Goal: Navigation & Orientation: Find specific page/section

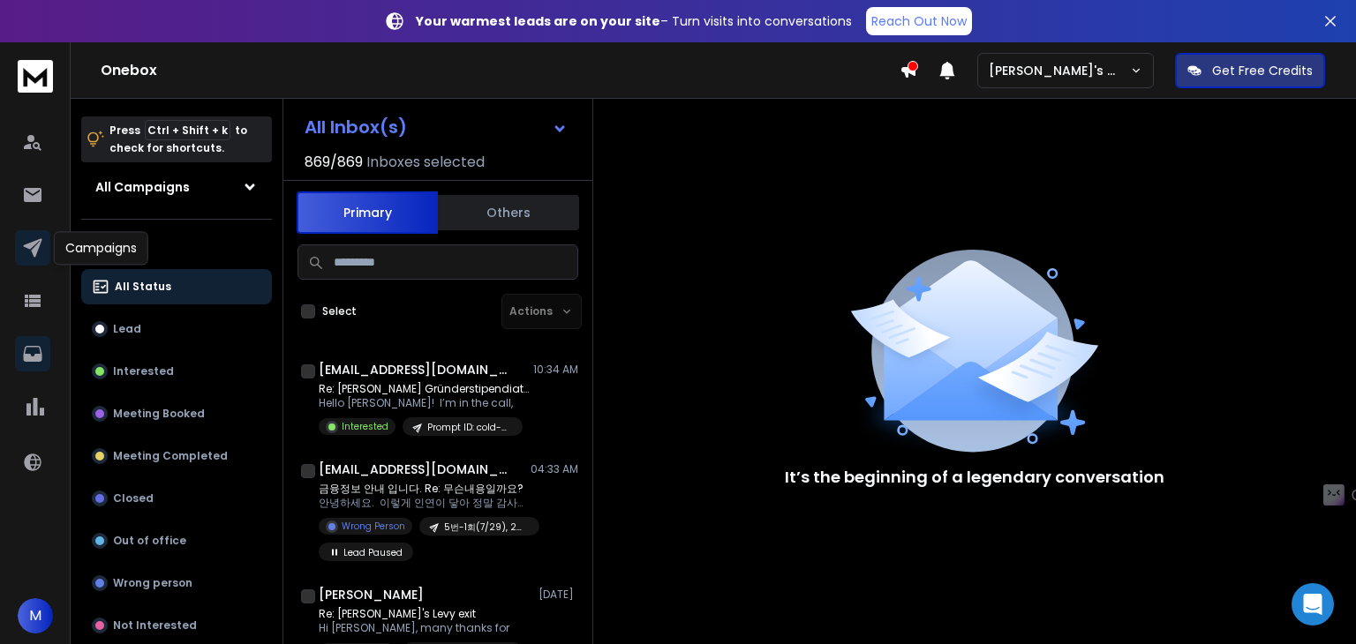
click at [34, 253] on icon at bounding box center [32, 247] width 19 height 19
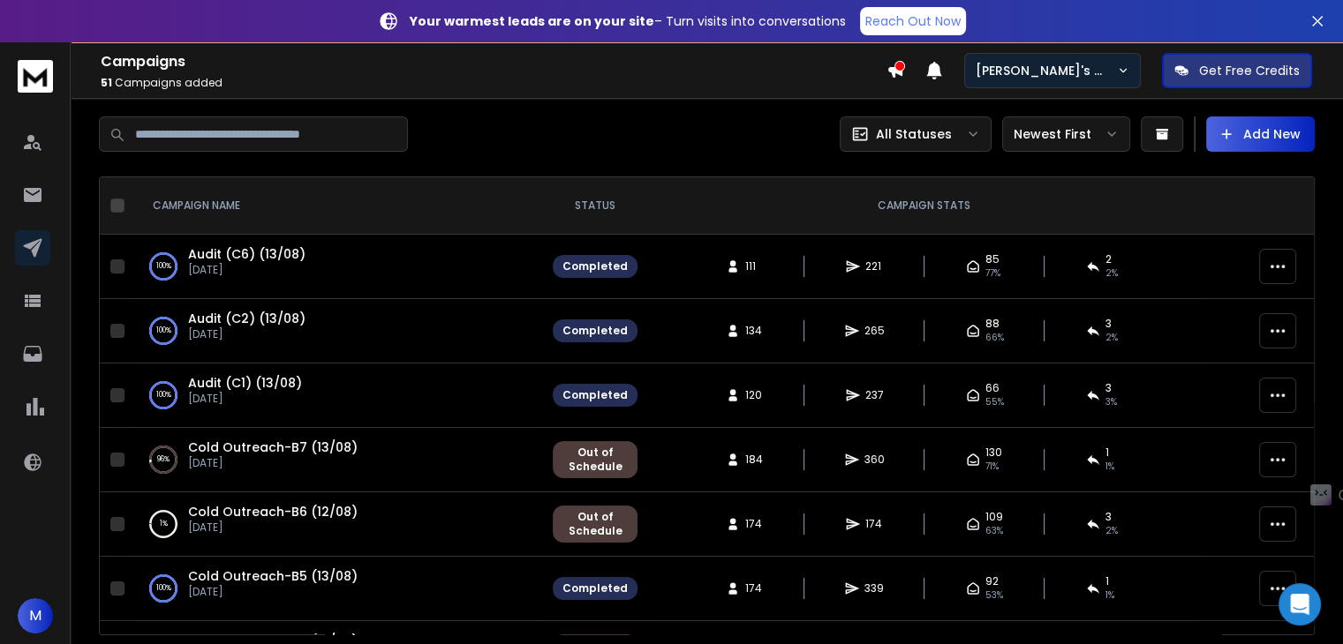
click at [1092, 66] on p "[PERSON_NAME]'s Workspace" at bounding box center [1046, 71] width 141 height 18
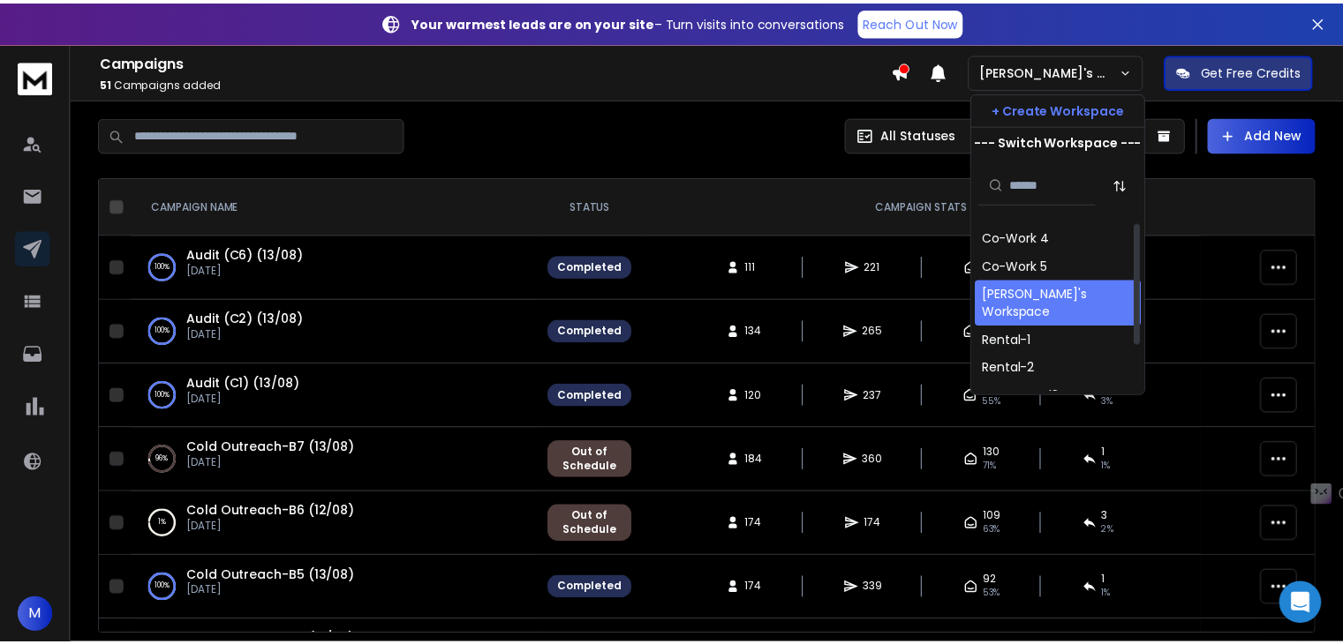
scroll to position [78, 0]
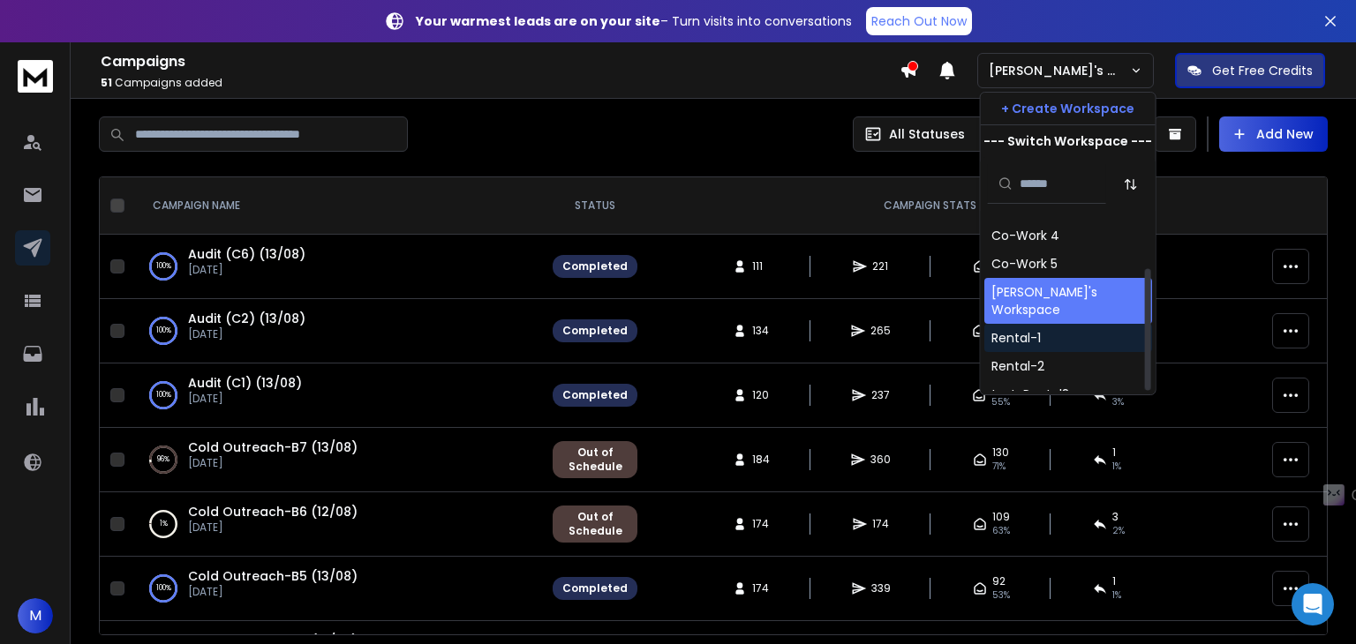
click at [1043, 324] on div "Rental-1" at bounding box center [1068, 338] width 168 height 28
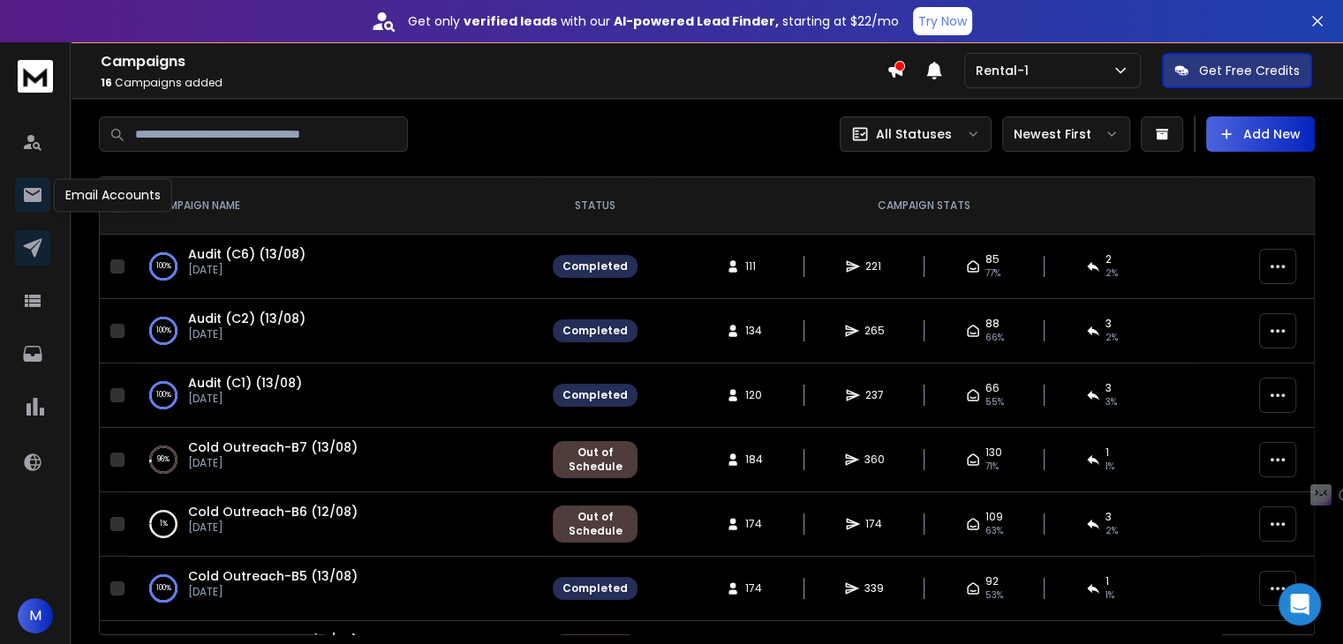
click at [32, 196] on icon at bounding box center [33, 195] width 18 height 14
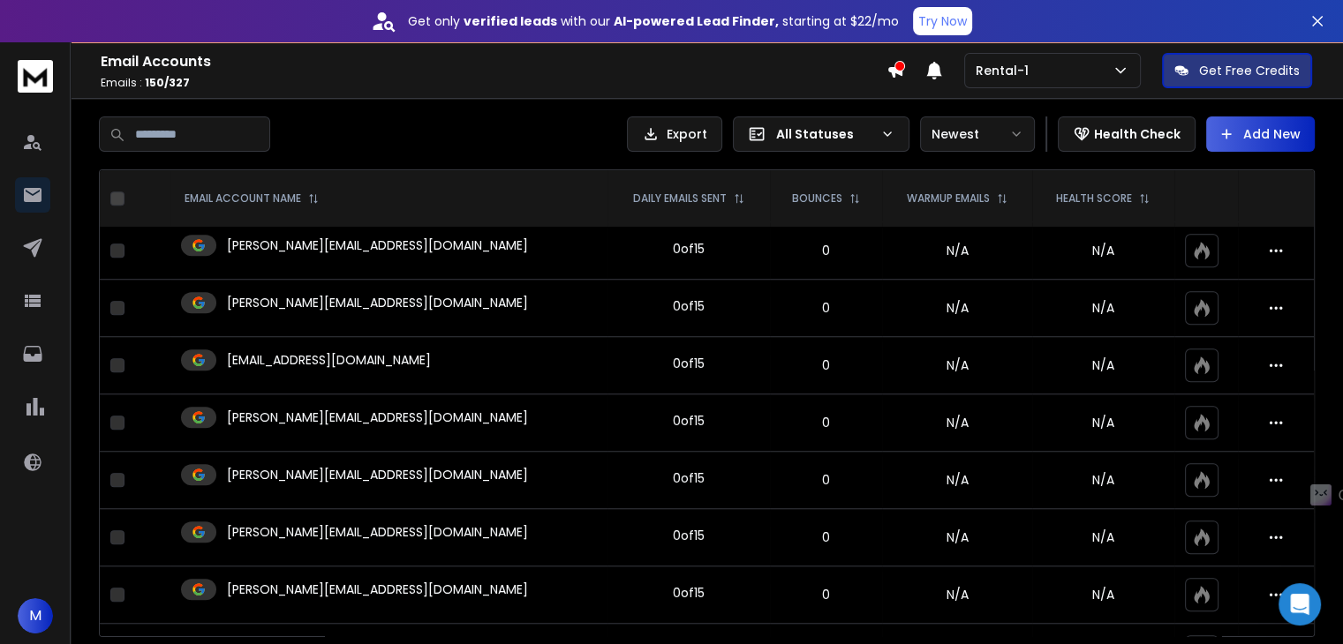
scroll to position [8214, 0]
